Goal: Communication & Community: Answer question/provide support

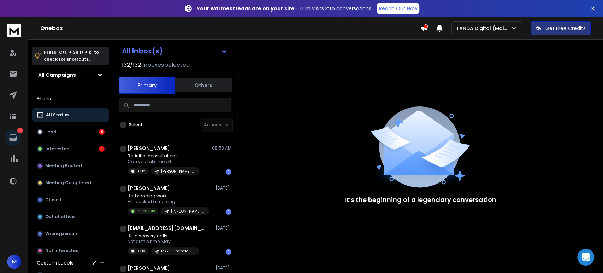
click at [315, 125] on div "It’s the beginning of a legendary conversation" at bounding box center [419, 156] width 365 height 232
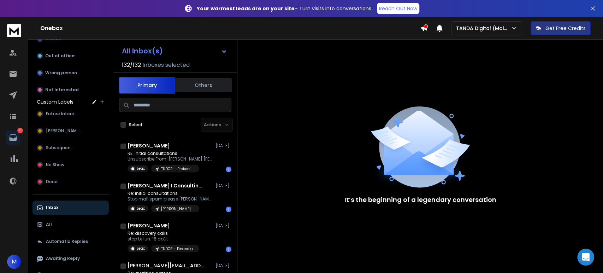
scroll to position [212, 0]
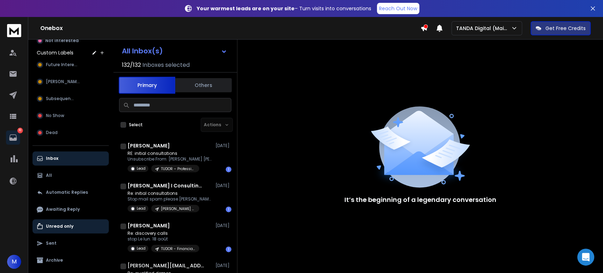
click at [68, 223] on p "Unread only" at bounding box center [60, 226] width 28 height 6
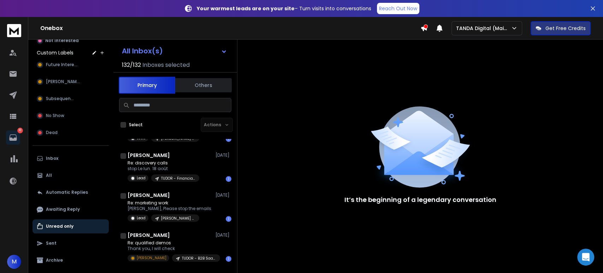
scroll to position [272, 0]
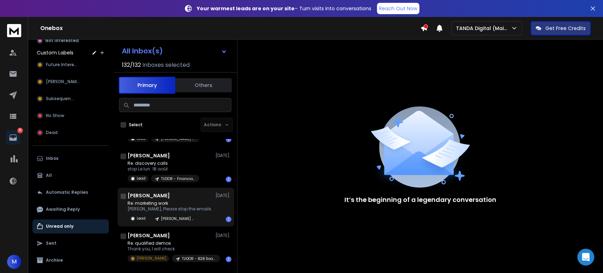
click at [178, 204] on p "Re: marketing work" at bounding box center [169, 203] width 85 height 6
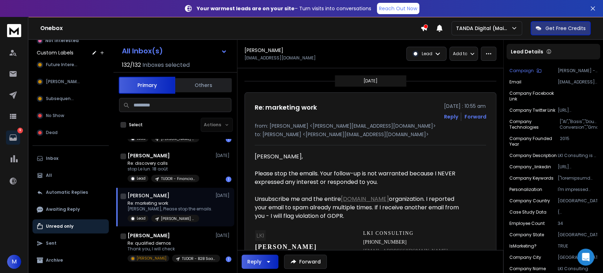
click at [432, 52] on p "Lead" at bounding box center [426, 54] width 11 height 6
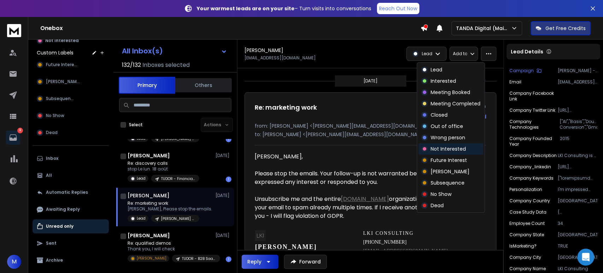
click at [450, 148] on p "Not Interested" at bounding box center [447, 148] width 35 height 7
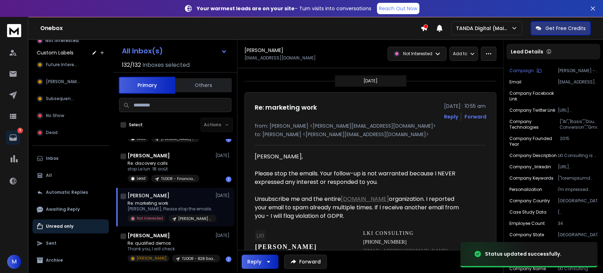
click at [491, 56] on icon "button" at bounding box center [488, 53] width 6 height 6
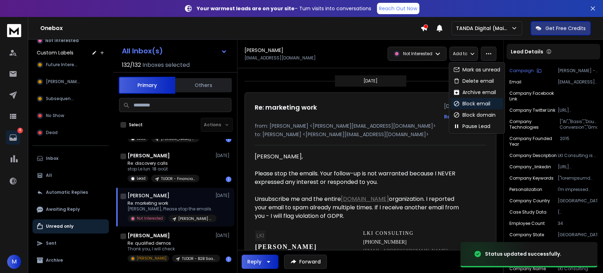
click at [476, 106] on div "Block email" at bounding box center [471, 103] width 37 height 7
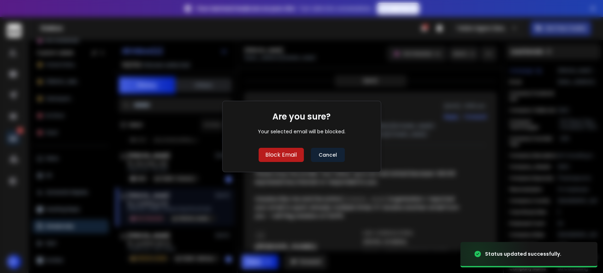
click at [280, 161] on button "Block Email" at bounding box center [280, 155] width 45 height 14
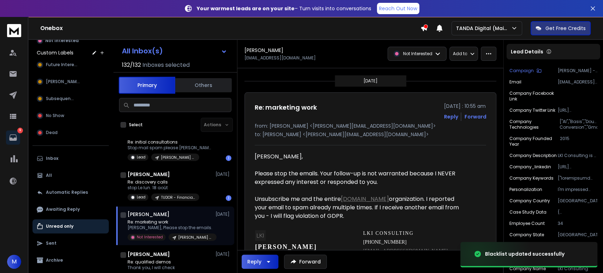
scroll to position [242, 0]
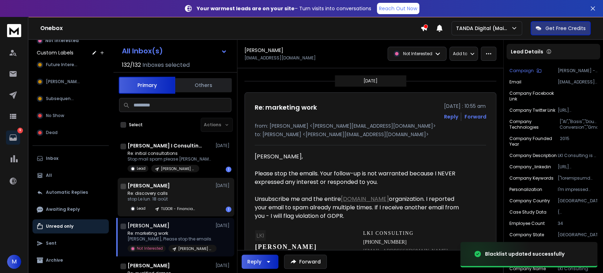
click at [169, 196] on p "stop Le lun. 18 août" at bounding box center [163, 199] width 72 height 6
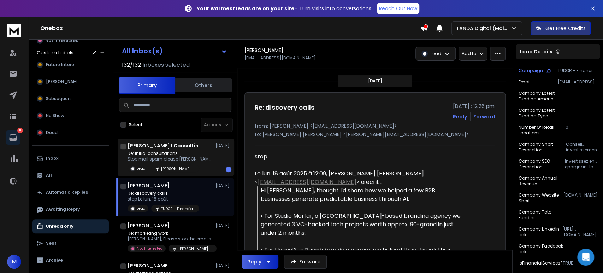
click at [180, 152] on p "Re: initial consultations" at bounding box center [169, 153] width 85 height 6
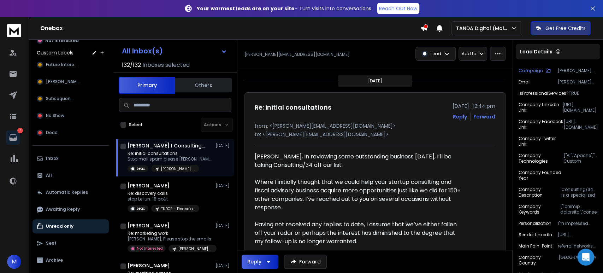
click at [426, 54] on div at bounding box center [424, 53] width 6 height 6
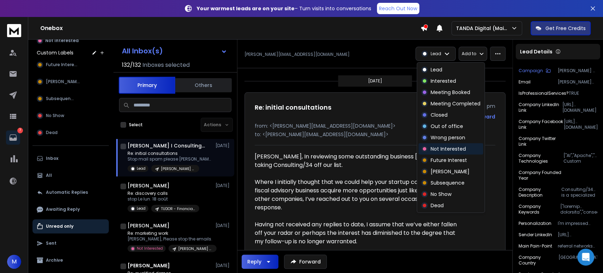
click at [449, 150] on p "Not Interested" at bounding box center [447, 148] width 35 height 7
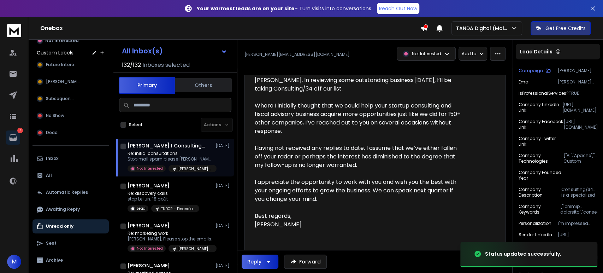
scroll to position [113, 0]
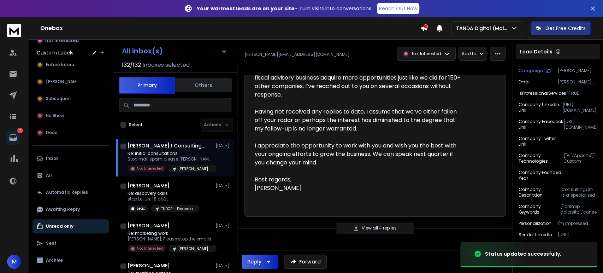
click at [383, 226] on p "View all 4 replies" at bounding box center [379, 228] width 35 height 6
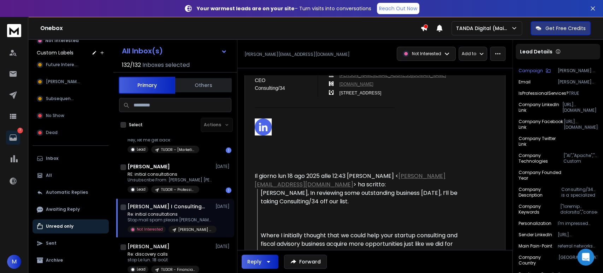
scroll to position [171, 0]
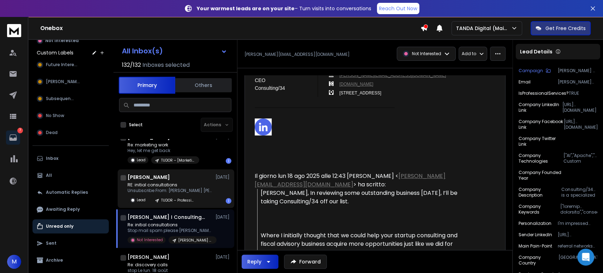
click at [176, 190] on p "Unsubscribe From: [PERSON_NAME] [PERSON_NAME] Sent:" at bounding box center [169, 190] width 85 height 6
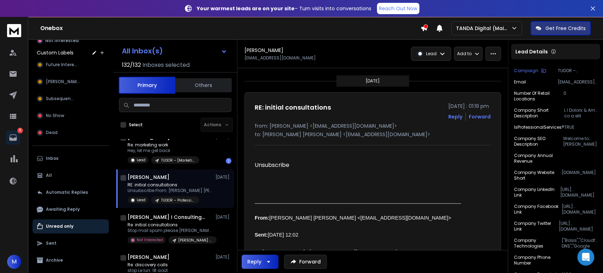
click at [436, 54] on p "Lead" at bounding box center [431, 54] width 11 height 6
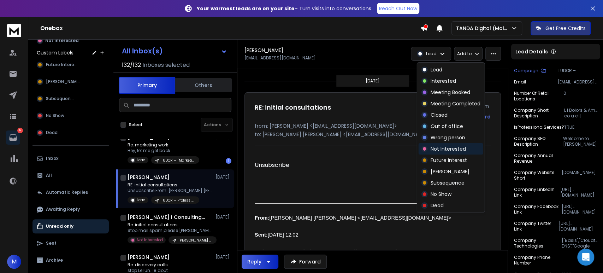
click at [458, 148] on p "Not Interested" at bounding box center [447, 148] width 35 height 7
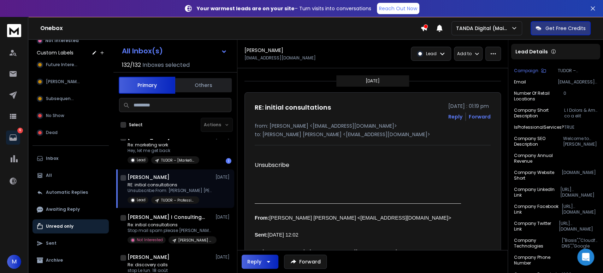
click at [496, 53] on icon "button" at bounding box center [493, 53] width 6 height 6
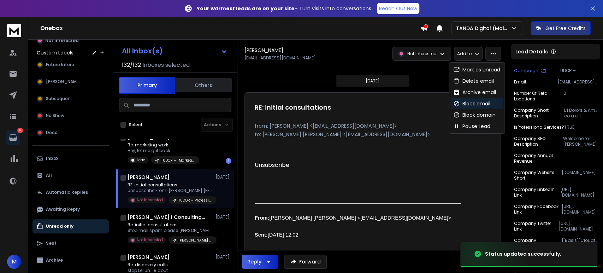
click at [473, 105] on div "Block email" at bounding box center [471, 103] width 37 height 7
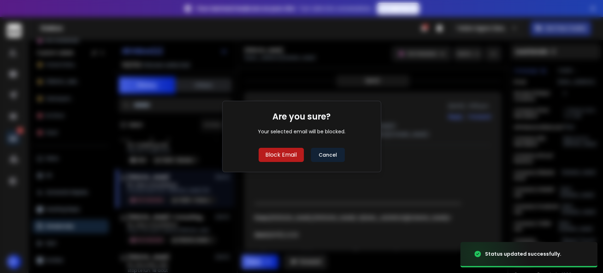
click at [284, 151] on button "Block Email" at bounding box center [280, 155] width 45 height 14
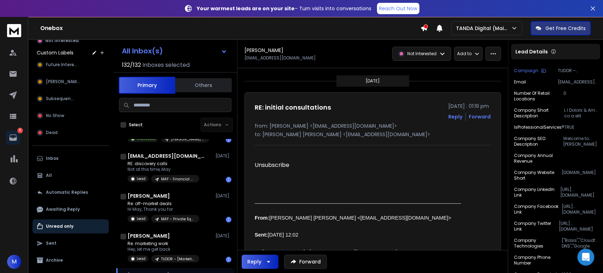
scroll to position [72, 0]
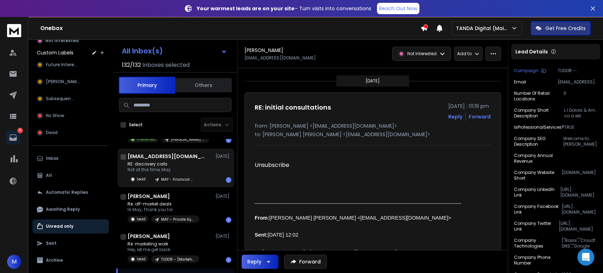
click at [190, 158] on h1 "[EMAIL_ADDRESS][DOMAIN_NAME]" at bounding box center [166, 156] width 78 height 7
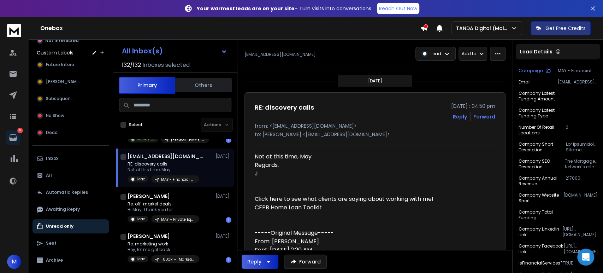
click at [437, 55] on p "Lead" at bounding box center [435, 54] width 11 height 6
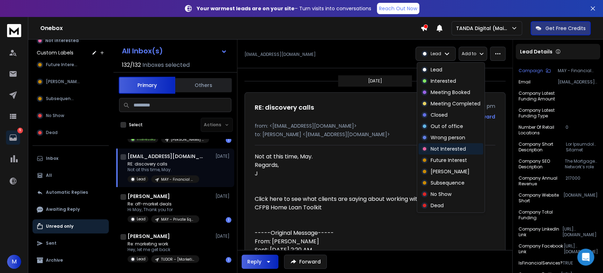
click at [459, 147] on p "Not Interested" at bounding box center [447, 148] width 35 height 7
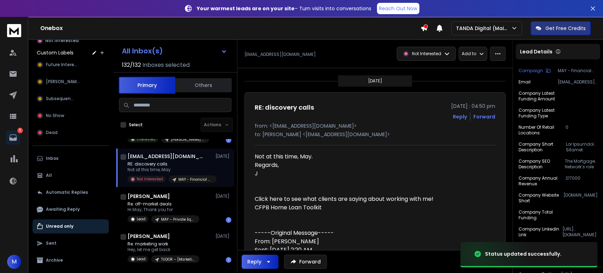
click at [497, 54] on icon "button" at bounding box center [497, 53] width 5 height 1
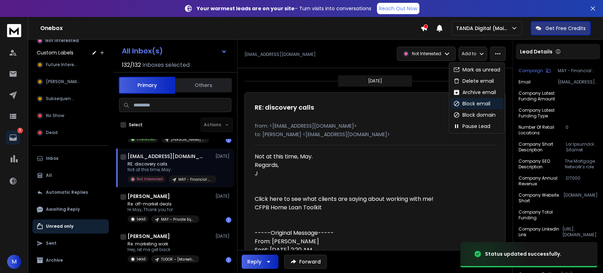
click at [483, 104] on div "Block email" at bounding box center [471, 103] width 37 height 7
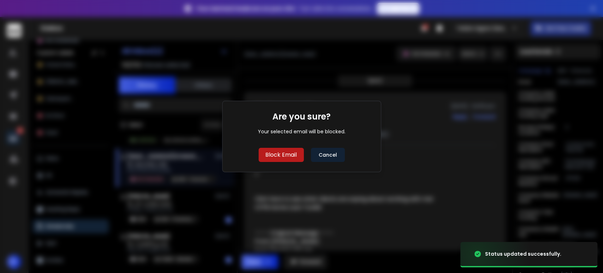
click at [281, 149] on button "Block Email" at bounding box center [280, 155] width 45 height 14
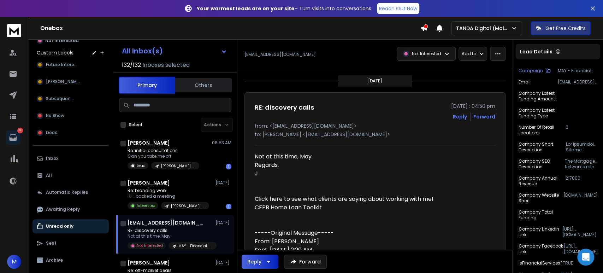
scroll to position [0, 0]
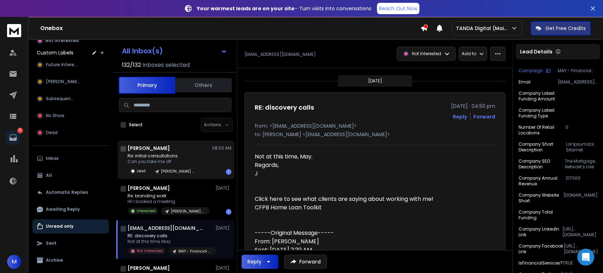
click at [186, 155] on p "Re: initial consultations" at bounding box center [163, 156] width 72 height 6
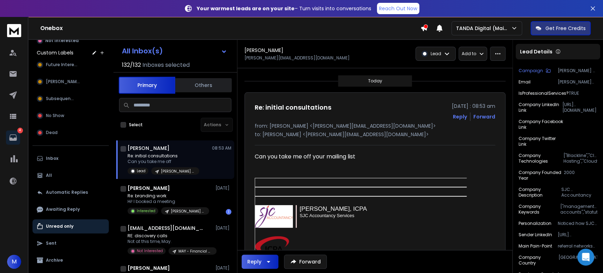
click at [443, 58] on div "Lead" at bounding box center [436, 53] width 40 height 13
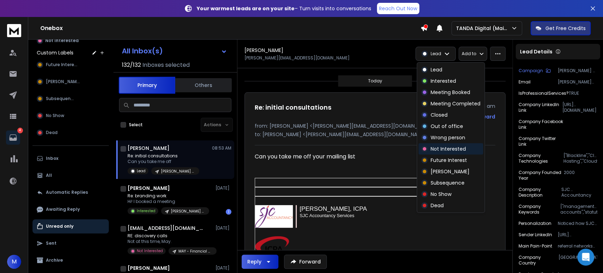
click at [444, 149] on p "Not Interested" at bounding box center [447, 148] width 35 height 7
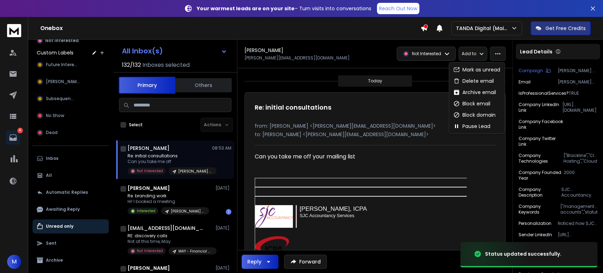
click at [494, 54] on icon "button" at bounding box center [497, 53] width 6 height 6
click at [478, 106] on div "Block email" at bounding box center [471, 103] width 37 height 7
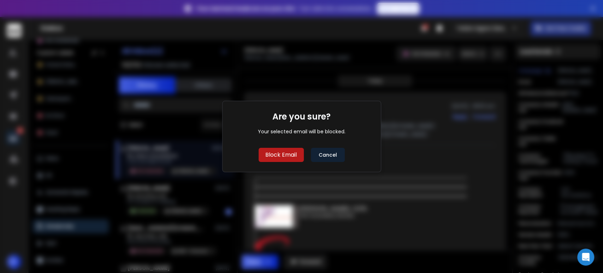
click at [280, 155] on button "Block Email" at bounding box center [280, 155] width 45 height 14
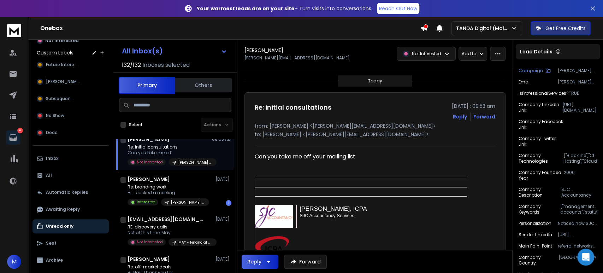
scroll to position [3, 0]
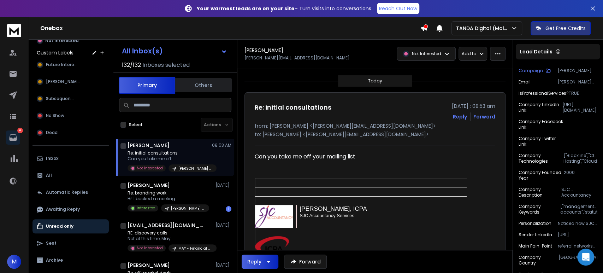
click at [164, 105] on input at bounding box center [175, 105] width 112 height 14
type input "*******"
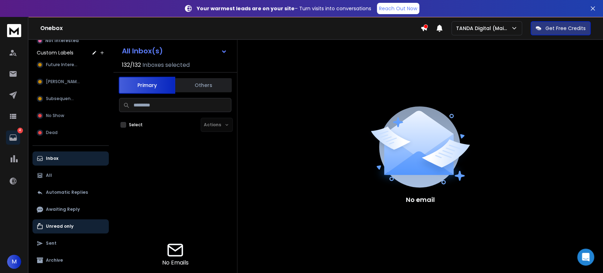
click at [48, 154] on div "Inbox" at bounding box center [48, 158] width 22 height 8
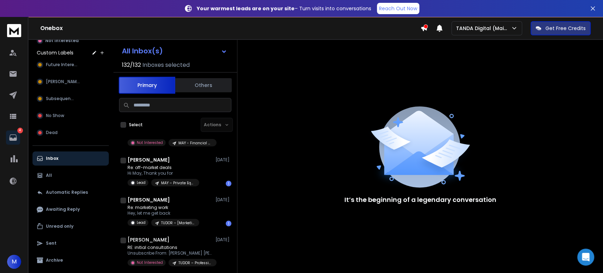
scroll to position [215, 0]
click at [49, 223] on p "Unread only" at bounding box center [60, 226] width 28 height 6
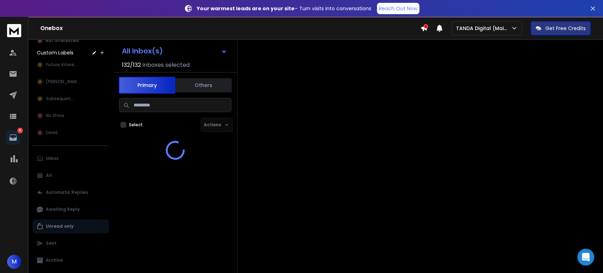
scroll to position [0, 0]
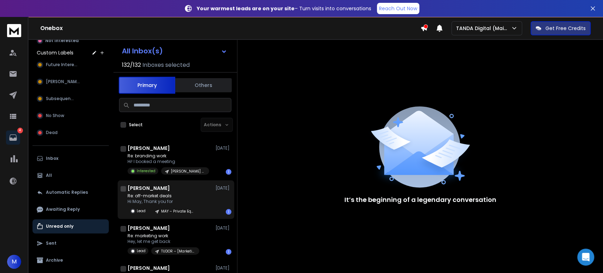
click at [149, 192] on div "[PERSON_NAME] [DATE] Re: off-market deals Hi May, Thank you for Lead MAY – Priv…" at bounding box center [179, 199] width 104 height 30
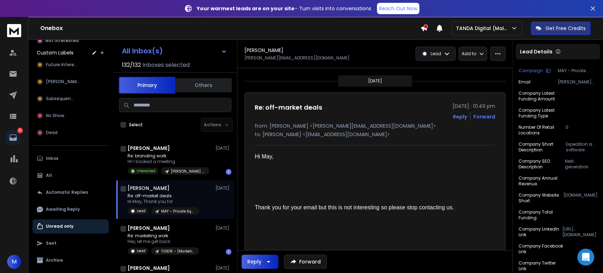
click at [436, 55] on p "Lead" at bounding box center [435, 54] width 11 height 6
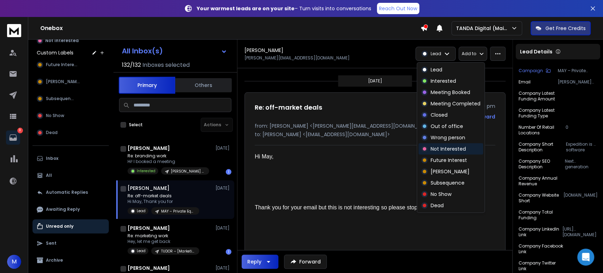
click at [444, 147] on p "Not Interested" at bounding box center [447, 148] width 35 height 7
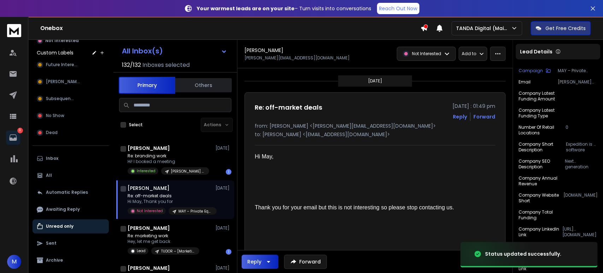
click at [497, 54] on icon "button" at bounding box center [497, 53] width 5 height 1
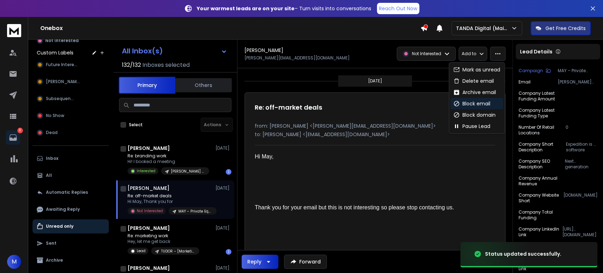
click at [489, 105] on div "Block email" at bounding box center [471, 103] width 37 height 7
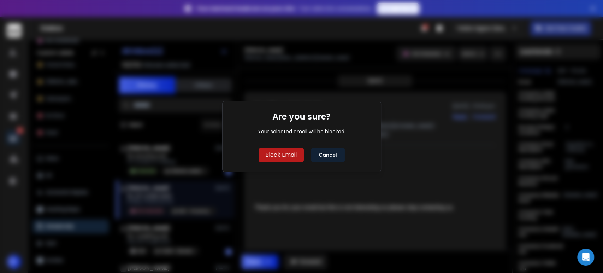
click at [287, 155] on button "Block Email" at bounding box center [280, 155] width 45 height 14
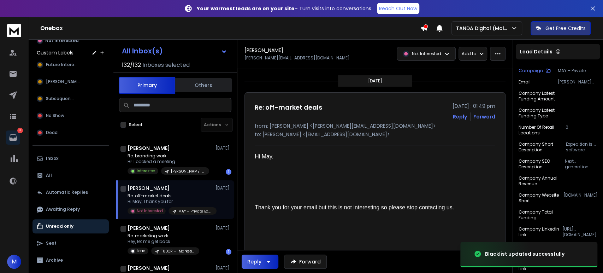
scroll to position [32, 0]
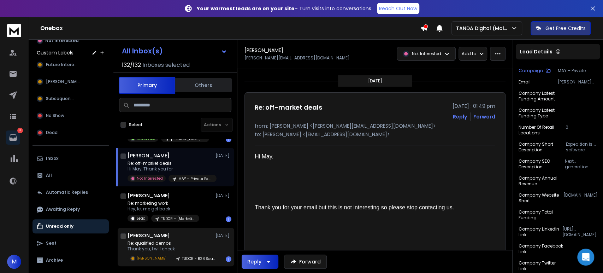
click at [196, 241] on p "Re: qualified demos" at bounding box center [169, 243] width 85 height 6
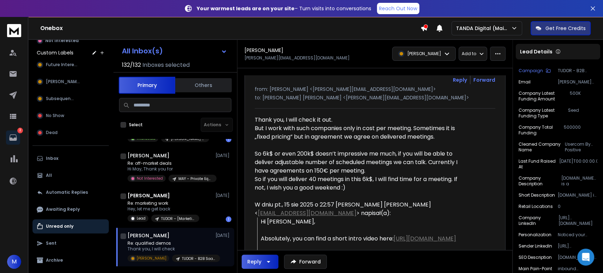
scroll to position [36, 0]
click at [496, 51] on icon "button" at bounding box center [497, 53] width 6 height 6
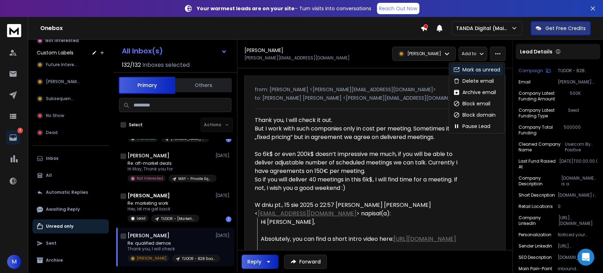
click at [464, 68] on div "Mark as unread" at bounding box center [476, 69] width 47 height 7
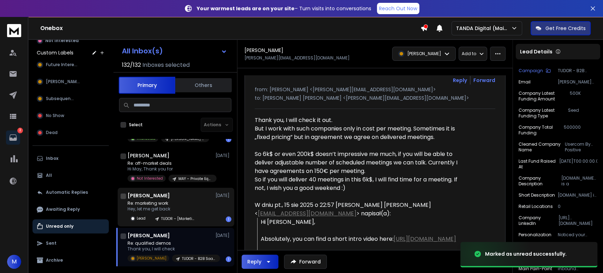
click at [148, 201] on p "Re: marketing work" at bounding box center [163, 203] width 72 height 6
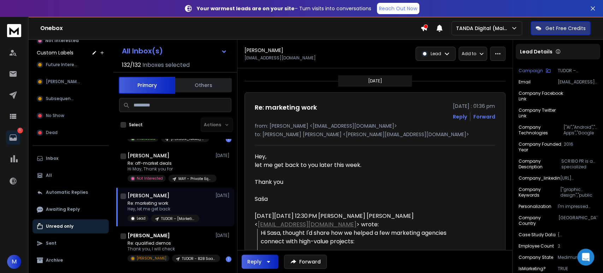
click at [496, 51] on icon "button" at bounding box center [497, 53] width 6 height 6
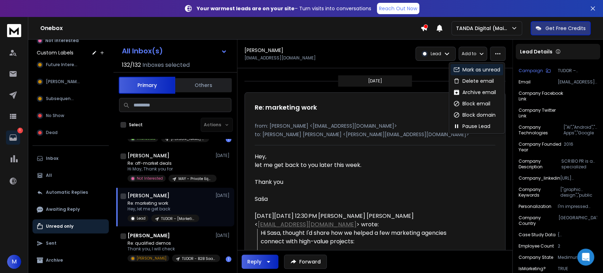
click at [479, 68] on div "Mark as unread" at bounding box center [476, 69] width 47 height 7
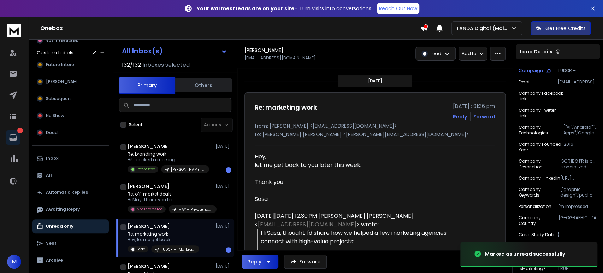
scroll to position [0, 0]
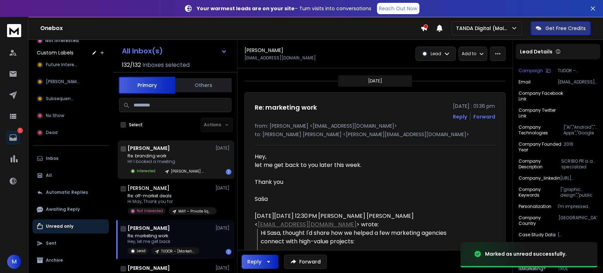
click at [170, 154] on p "Re: branding work" at bounding box center [168, 156] width 82 height 6
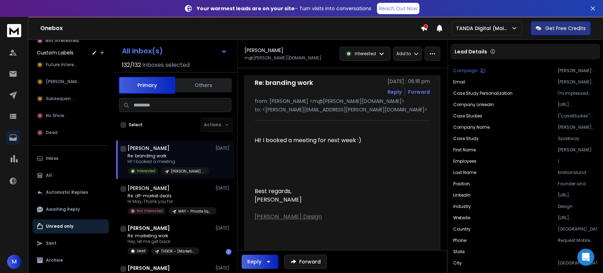
scroll to position [25, 0]
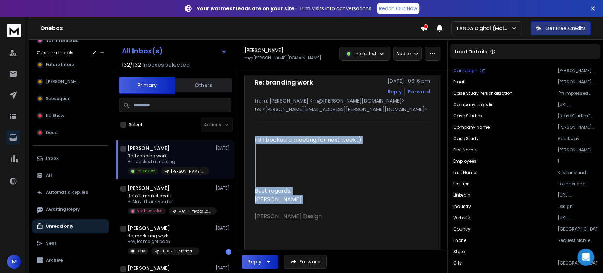
copy div "Hi! I booked a meeting for next week :) Best regards, [PERSON_NAME]"
click at [267, 261] on icon "button" at bounding box center [269, 262] width 4 height 2
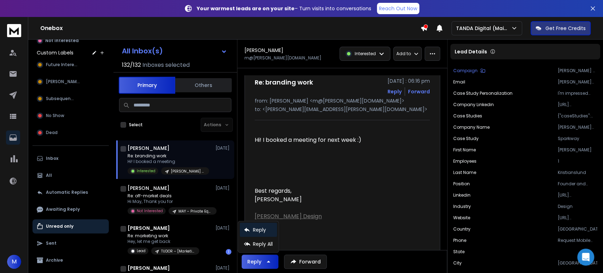
click at [255, 226] on p "Reply" at bounding box center [259, 229] width 13 height 7
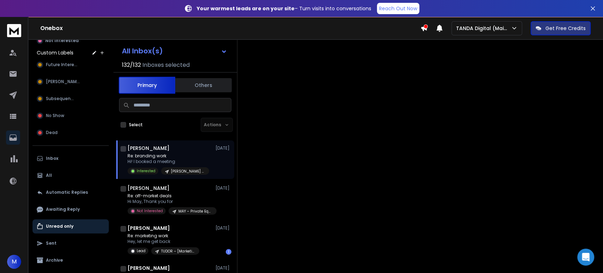
scroll to position [0, 0]
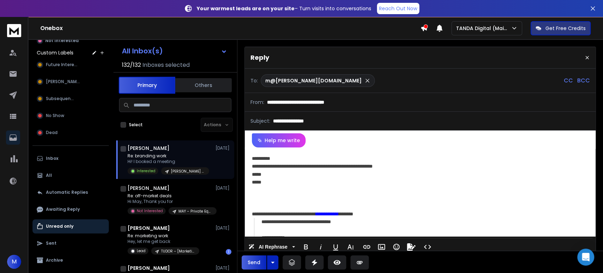
click at [273, 157] on p "**********" at bounding box center [416, 158] width 329 height 8
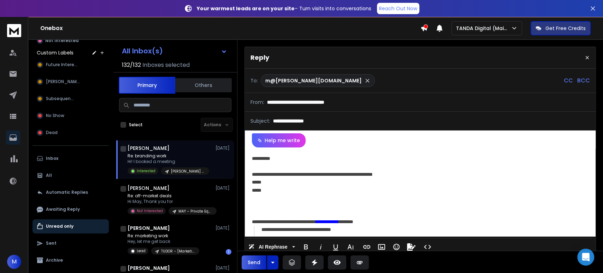
click at [418, 171] on p "**********" at bounding box center [416, 174] width 329 height 8
click at [585, 56] on icon at bounding box center [587, 58] width 6 height 6
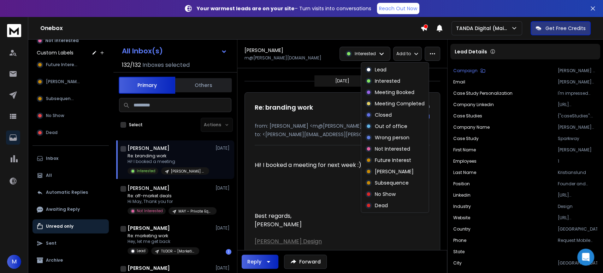
click at [376, 54] on p "Interested" at bounding box center [364, 54] width 21 height 6
click at [374, 94] on p "Meeting Booked" at bounding box center [394, 92] width 40 height 7
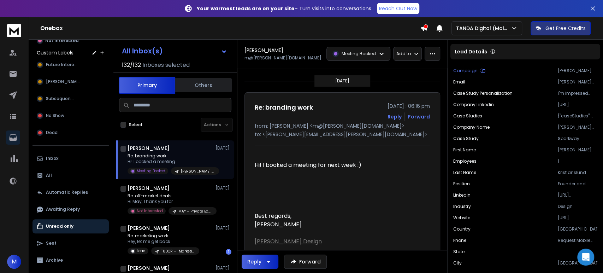
click at [399, 201] on div "Best regards, [PERSON_NAME] [PERSON_NAME] Design" at bounding box center [339, 237] width 169 height 102
click at [53, 223] on p "Unread only" at bounding box center [60, 226] width 28 height 6
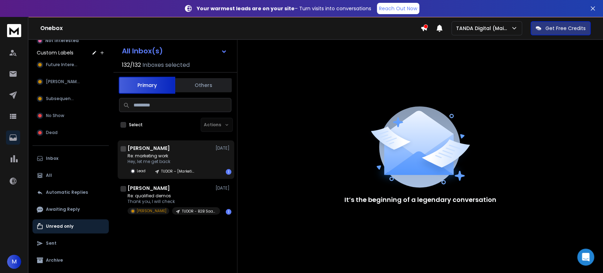
click at [195, 146] on div "[PERSON_NAME] [DATE]" at bounding box center [179, 147] width 104 height 7
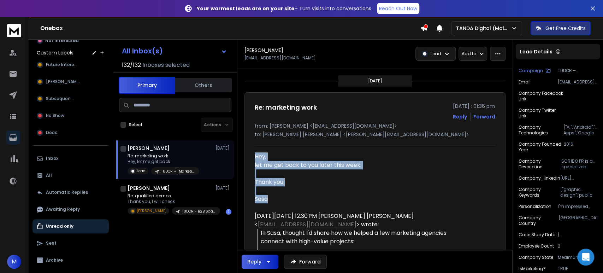
drag, startPoint x: 269, startPoint y: 200, endPoint x: 249, endPoint y: 154, distance: 49.5
copy div "Hey, let me get back to you later this week. Thank you [PERSON_NAME]"
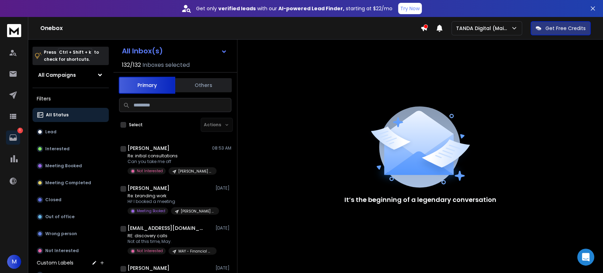
click at [269, 42] on div "It’s the beginning of a legendary conversation" at bounding box center [419, 156] width 365 height 232
